Goal: Check status

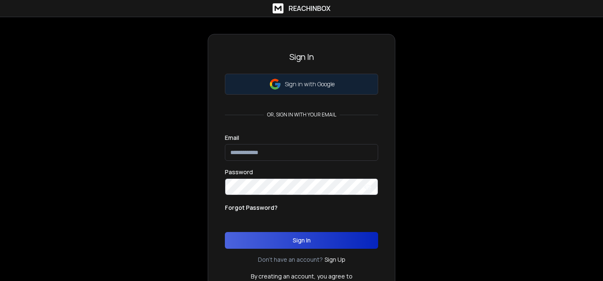
click at [326, 91] on button "Sign in with Google" at bounding box center [301, 84] width 153 height 21
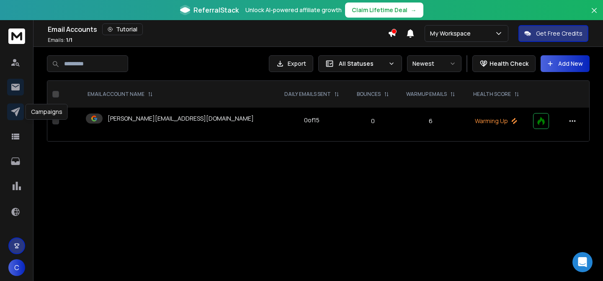
click at [18, 114] on icon at bounding box center [15, 112] width 10 height 10
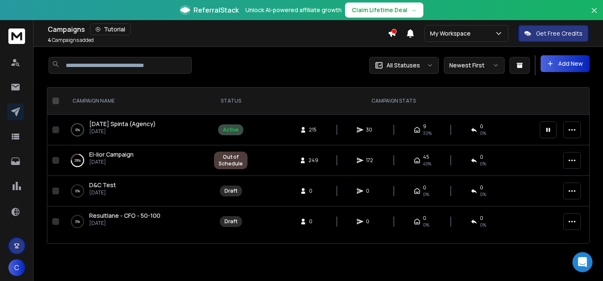
click at [138, 122] on span "Oct 2025 Spinta (Agency)" at bounding box center [122, 124] width 67 height 8
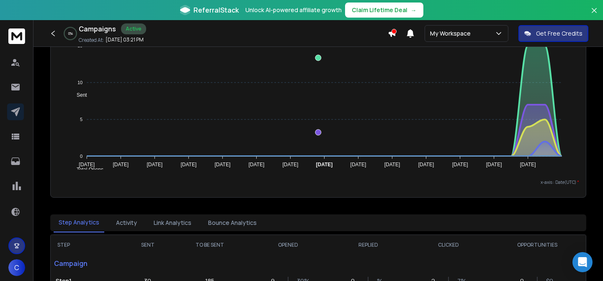
scroll to position [279, 0]
